Goal: Task Accomplishment & Management: Manage account settings

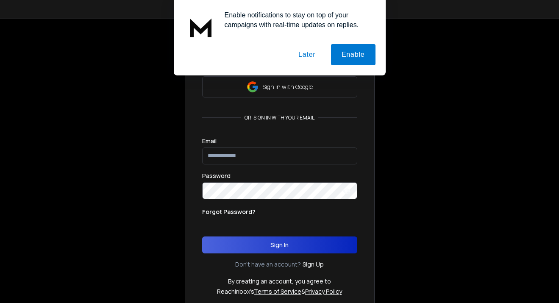
click at [264, 159] on input "email" at bounding box center [279, 156] width 155 height 17
type input "**********"
click at [283, 244] on button "Sign In" at bounding box center [279, 245] width 155 height 17
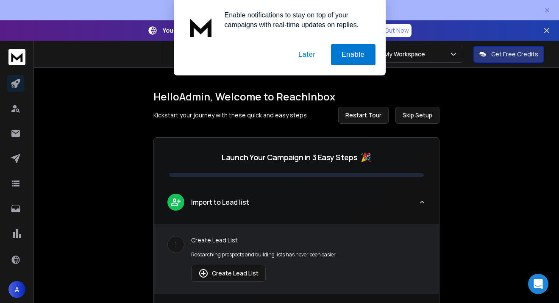
click at [308, 52] on button "Later" at bounding box center [307, 54] width 38 height 21
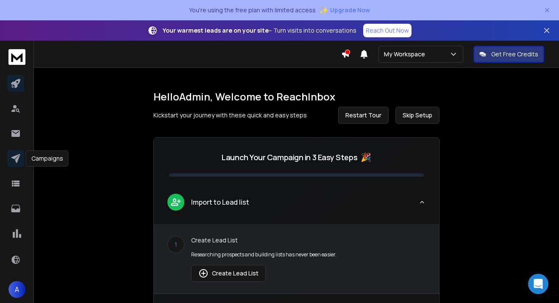
click at [15, 162] on icon at bounding box center [16, 159] width 10 height 10
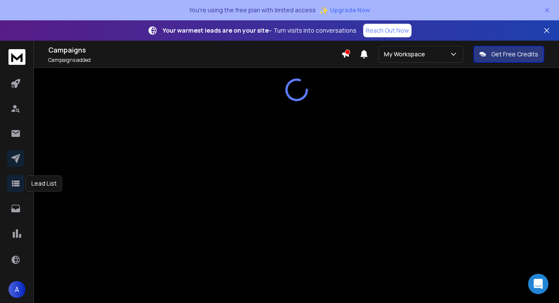
click at [15, 189] on link at bounding box center [15, 183] width 17 height 17
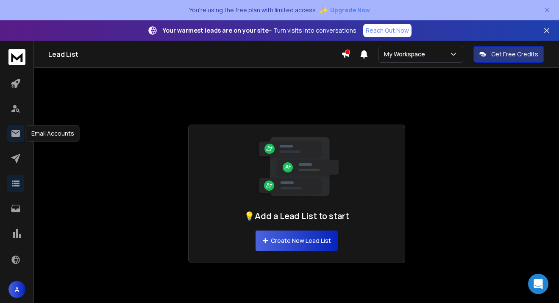
click at [17, 130] on icon at bounding box center [16, 134] width 10 height 10
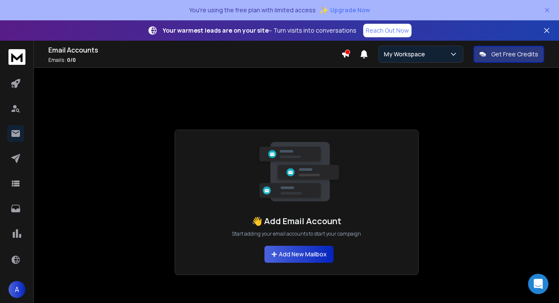
click at [422, 56] on p "My Workspace" at bounding box center [406, 54] width 45 height 8
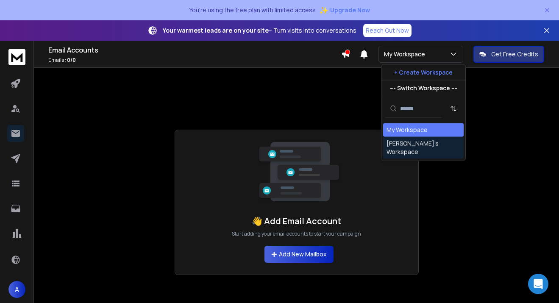
click at [411, 144] on div "[PERSON_NAME]'s Workspace" at bounding box center [424, 148] width 74 height 17
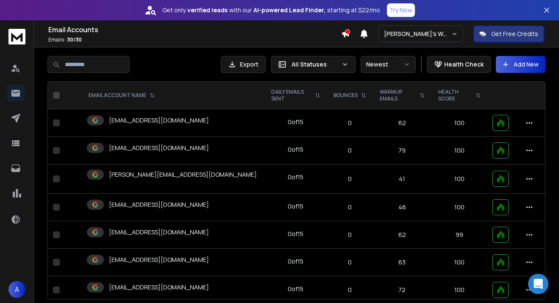
click at [207, 125] on div "[EMAIL_ADDRESS][DOMAIN_NAME]" at bounding box center [173, 120] width 173 height 10
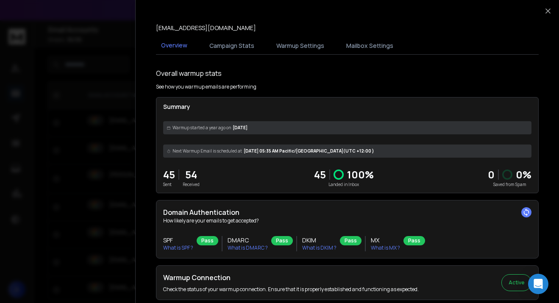
click at [238, 47] on button "Campaign Stats" at bounding box center [231, 45] width 55 height 19
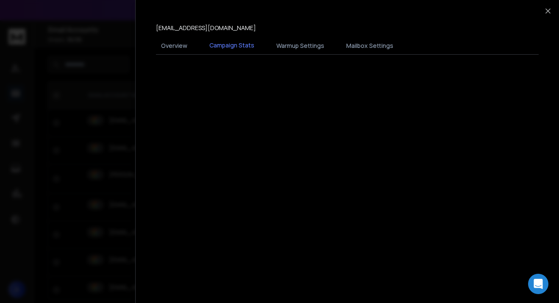
click at [174, 51] on button "Overview" at bounding box center [174, 45] width 36 height 19
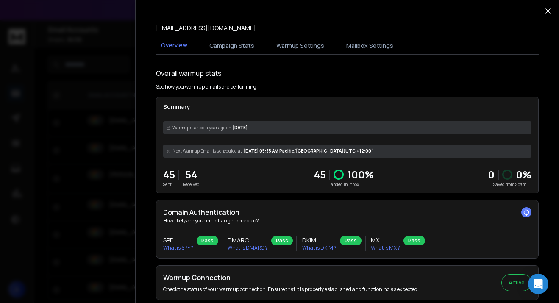
click at [544, 11] on icon "button" at bounding box center [548, 11] width 8 height 8
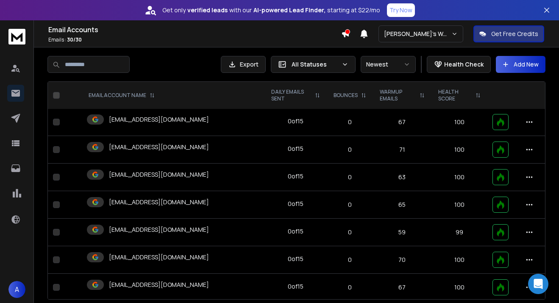
scroll to position [643, 0]
